Goal: Task Accomplishment & Management: Manage account settings

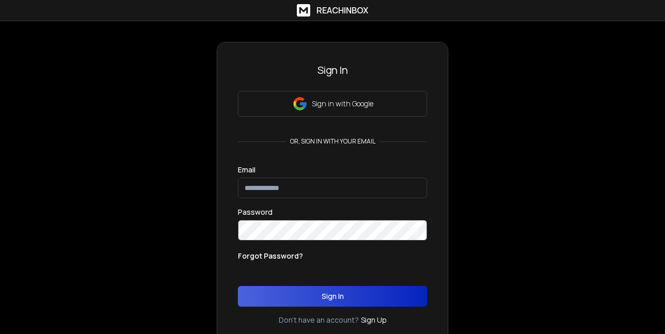
click at [337, 190] on input "email" at bounding box center [332, 188] width 189 height 21
type input "**********"
click at [238, 286] on button "Sign In" at bounding box center [332, 296] width 189 height 21
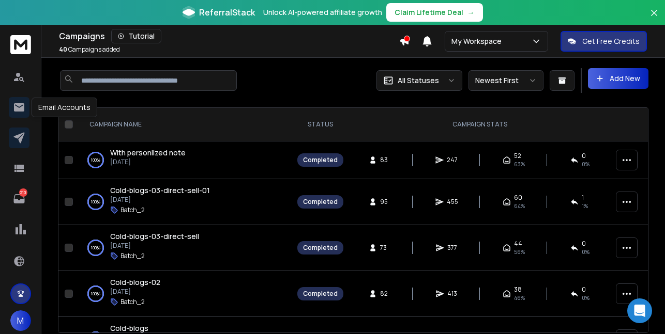
click at [24, 111] on icon at bounding box center [19, 107] width 12 height 12
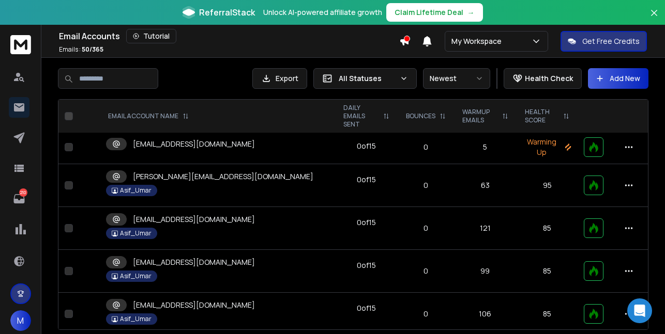
scroll to position [362, 0]
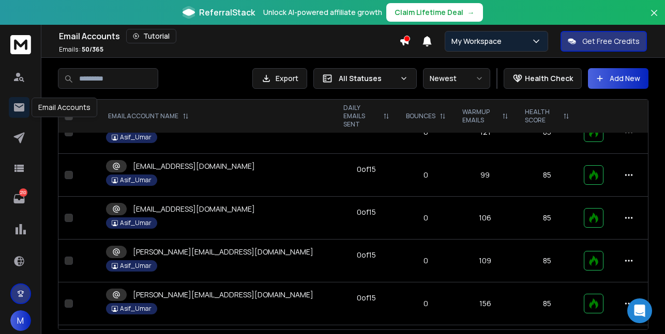
click at [514, 44] on div "My Workspace" at bounding box center [496, 41] width 90 height 10
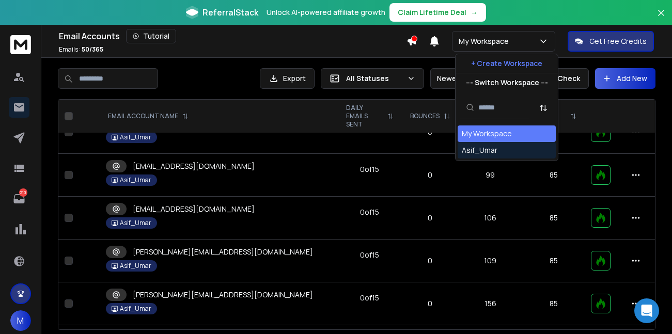
click at [485, 154] on div "Asif_Umar" at bounding box center [480, 150] width 36 height 10
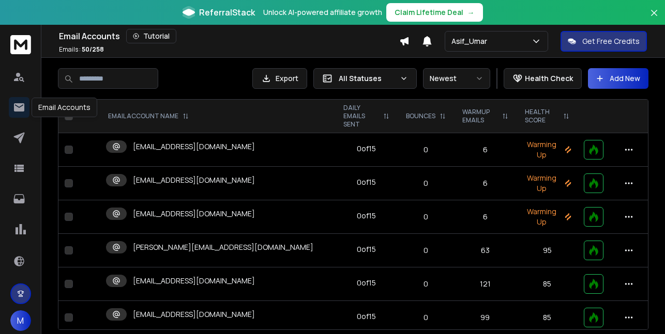
click at [23, 106] on icon at bounding box center [19, 107] width 10 height 8
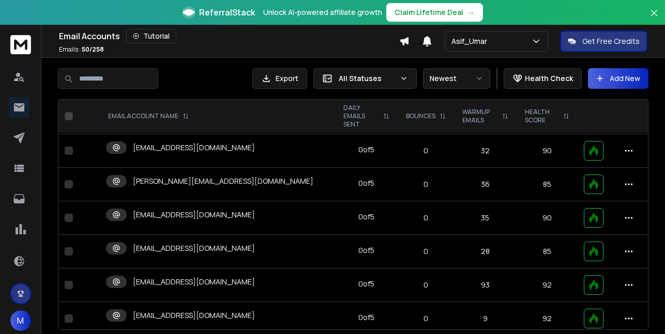
scroll to position [775, 0]
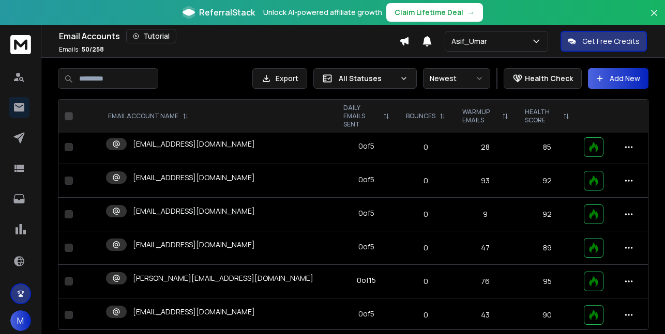
click at [164, 175] on p "info@thediamondfloor.com" at bounding box center [194, 178] width 122 height 10
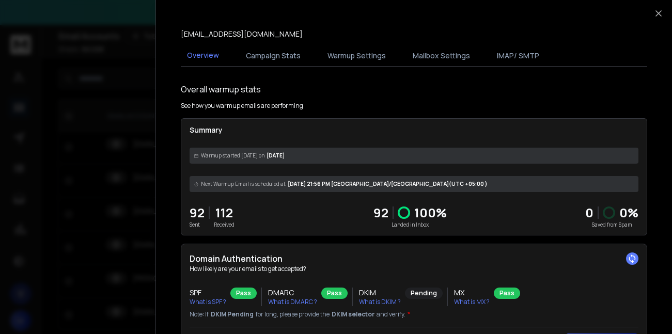
click at [519, 55] on button "IMAP/ SMTP" at bounding box center [518, 55] width 55 height 23
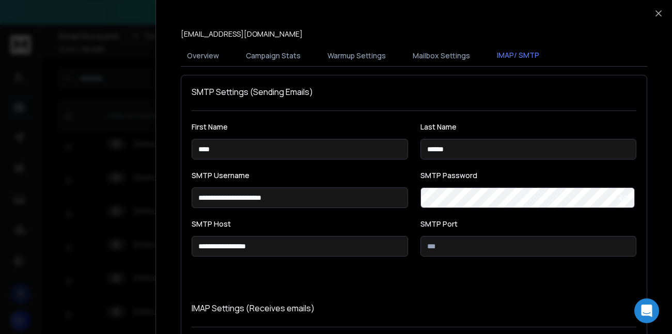
drag, startPoint x: 299, startPoint y: 199, endPoint x: 149, endPoint y: 189, distance: 149.7
click at [149, 189] on body "ReferralStack Unlock AI-powered affiliate growth Lifetime Deals available! Clai…" at bounding box center [332, 167] width 665 height 334
click at [619, 198] on icon at bounding box center [623, 198] width 9 height 9
click at [355, 199] on div "**********" at bounding box center [414, 190] width 445 height 36
click at [88, 105] on div at bounding box center [336, 167] width 672 height 334
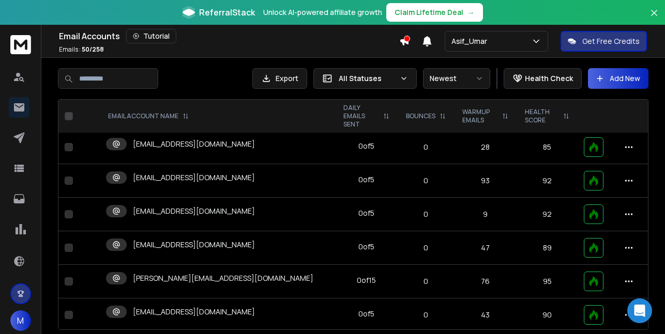
click at [88, 72] on input at bounding box center [108, 78] width 100 height 21
type input "***"
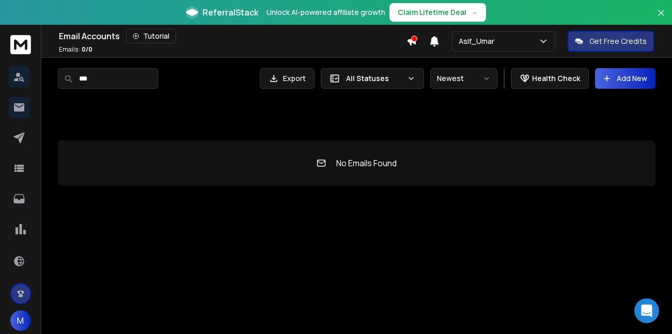
drag, startPoint x: 53, startPoint y: 75, endPoint x: 27, endPoint y: 76, distance: 25.4
click at [0, 69] on div "M Email Accounts Tutorial Emails : 0 / 0 Asif_Umar Get Free Credits *** Export …" at bounding box center [336, 111] width 672 height 172
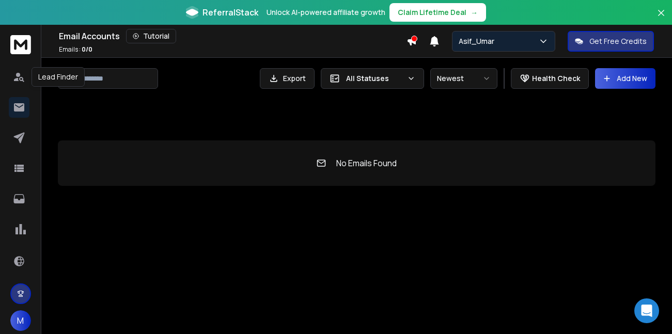
click at [482, 46] on p "Asif_Umar" at bounding box center [479, 41] width 40 height 10
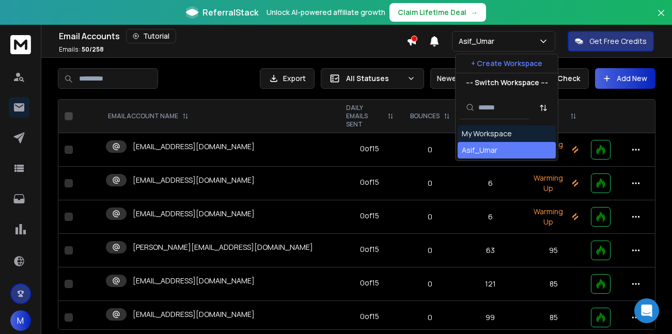
click at [495, 132] on div "My Workspace" at bounding box center [487, 134] width 50 height 10
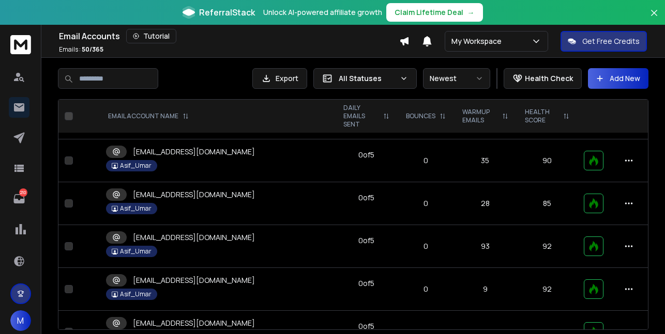
scroll to position [1189, 0]
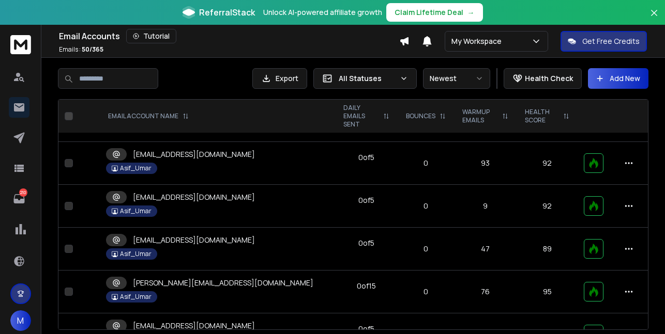
click at [122, 75] on input at bounding box center [108, 78] width 100 height 21
type input "***"
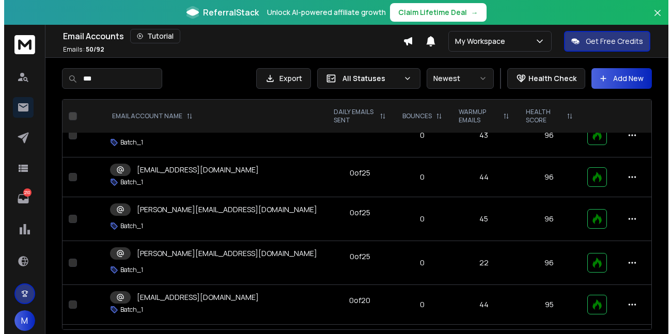
scroll to position [620, 0]
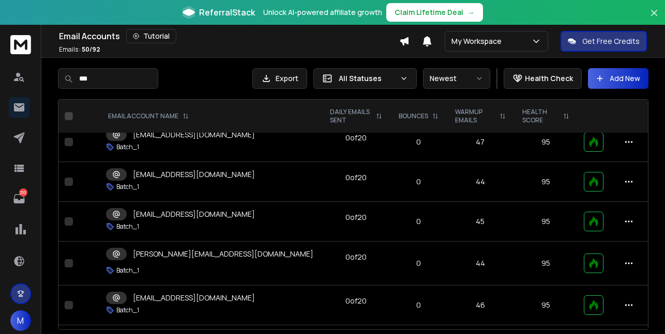
click at [165, 209] on td "saad@qajreach.com Batch_1" at bounding box center [211, 222] width 222 height 40
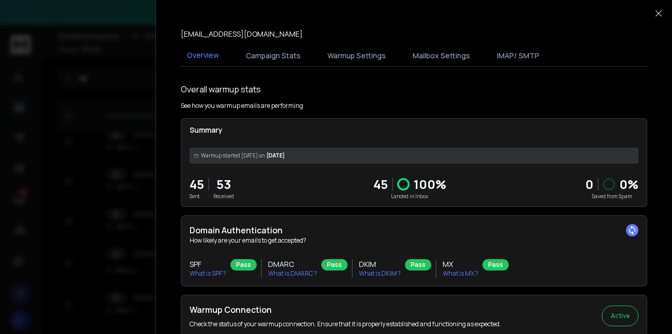
click at [503, 51] on button "IMAP/ SMTP" at bounding box center [518, 55] width 55 height 23
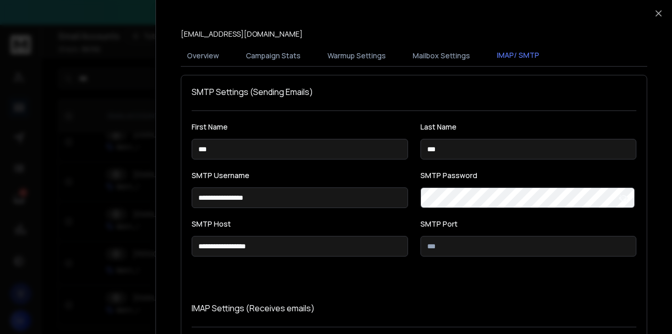
drag, startPoint x: 290, startPoint y: 202, endPoint x: 103, endPoint y: 192, distance: 187.3
click at [98, 193] on body "ReferralStack Unlock AI-powered affiliate growth Lifetime Deals available! Clai…" at bounding box center [332, 167] width 665 height 334
click at [619, 199] on icon at bounding box center [623, 198] width 9 height 6
click at [362, 200] on div "**********" at bounding box center [414, 190] width 445 height 36
